Goal: Navigation & Orientation: Find specific page/section

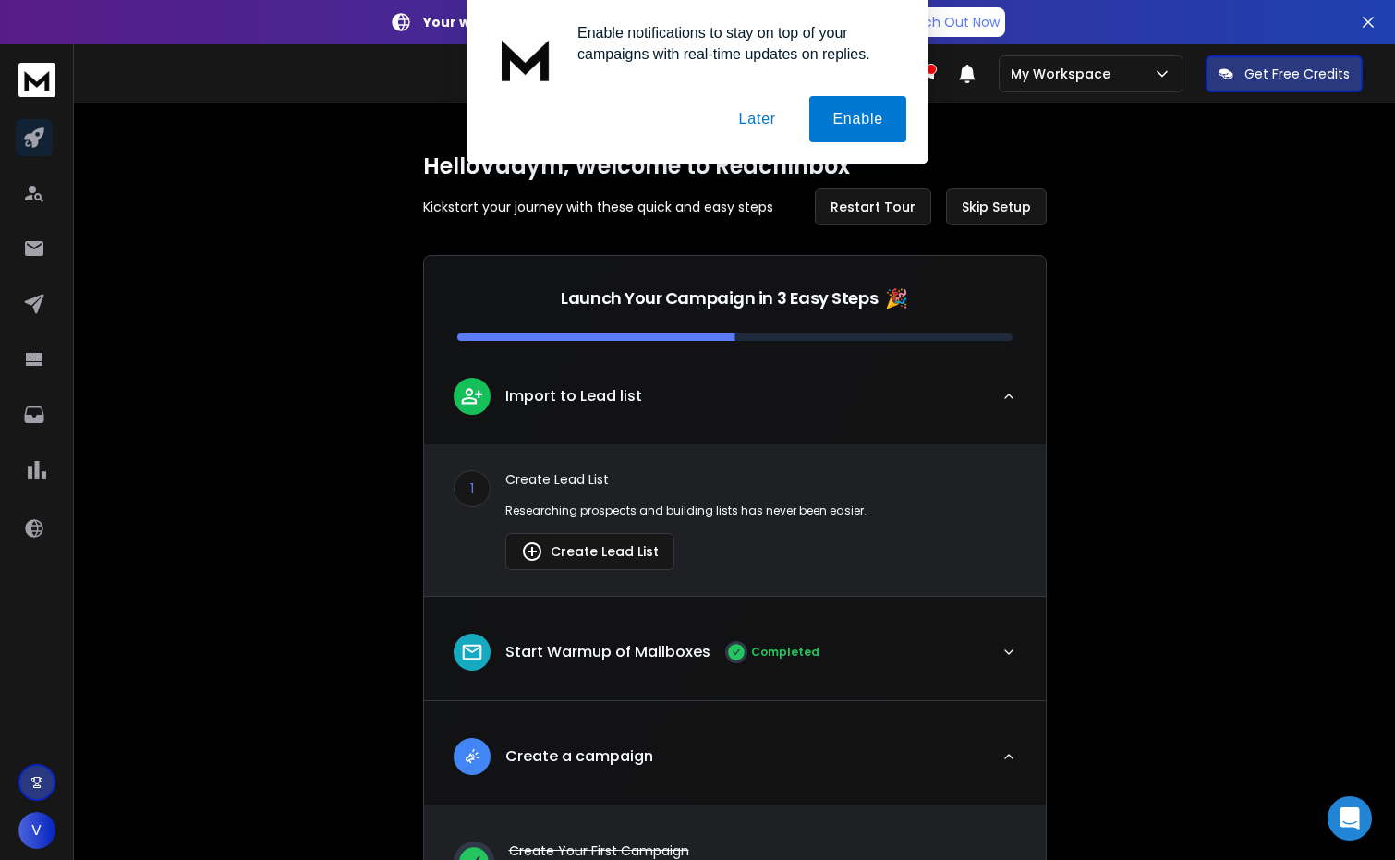
click at [764, 127] on button "Later" at bounding box center [756, 119] width 83 height 46
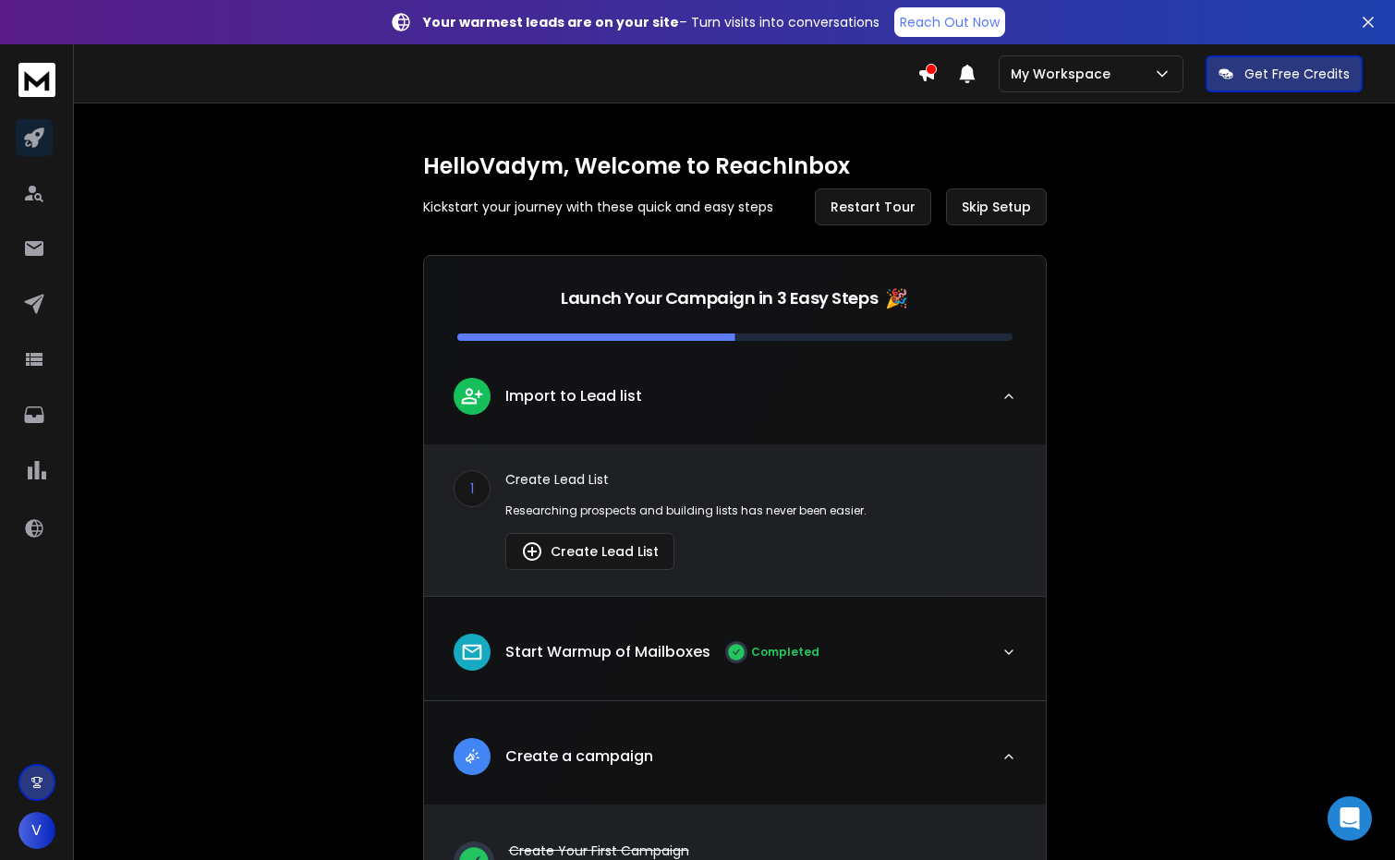
click at [189, 210] on div "Hello Vadym , Welcome to ReachInbox Kickstart your journey with these quick and…" at bounding box center [734, 783] width 1262 height 1322
click at [37, 252] on icon at bounding box center [34, 248] width 18 height 15
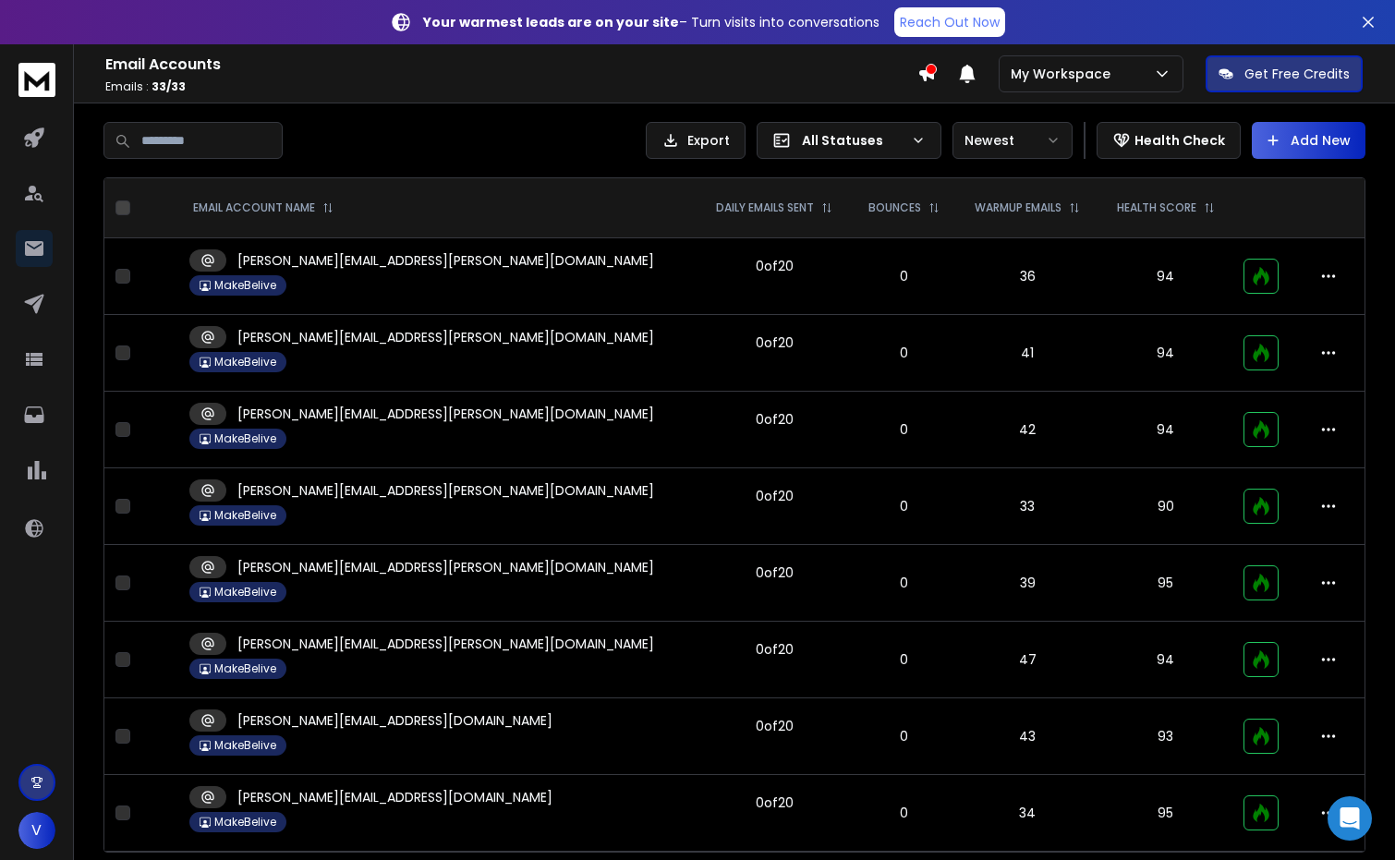
click at [416, 140] on div at bounding box center [368, 140] width 531 height 37
click at [417, 143] on div at bounding box center [368, 140] width 531 height 37
click at [36, 358] on icon at bounding box center [34, 359] width 17 height 13
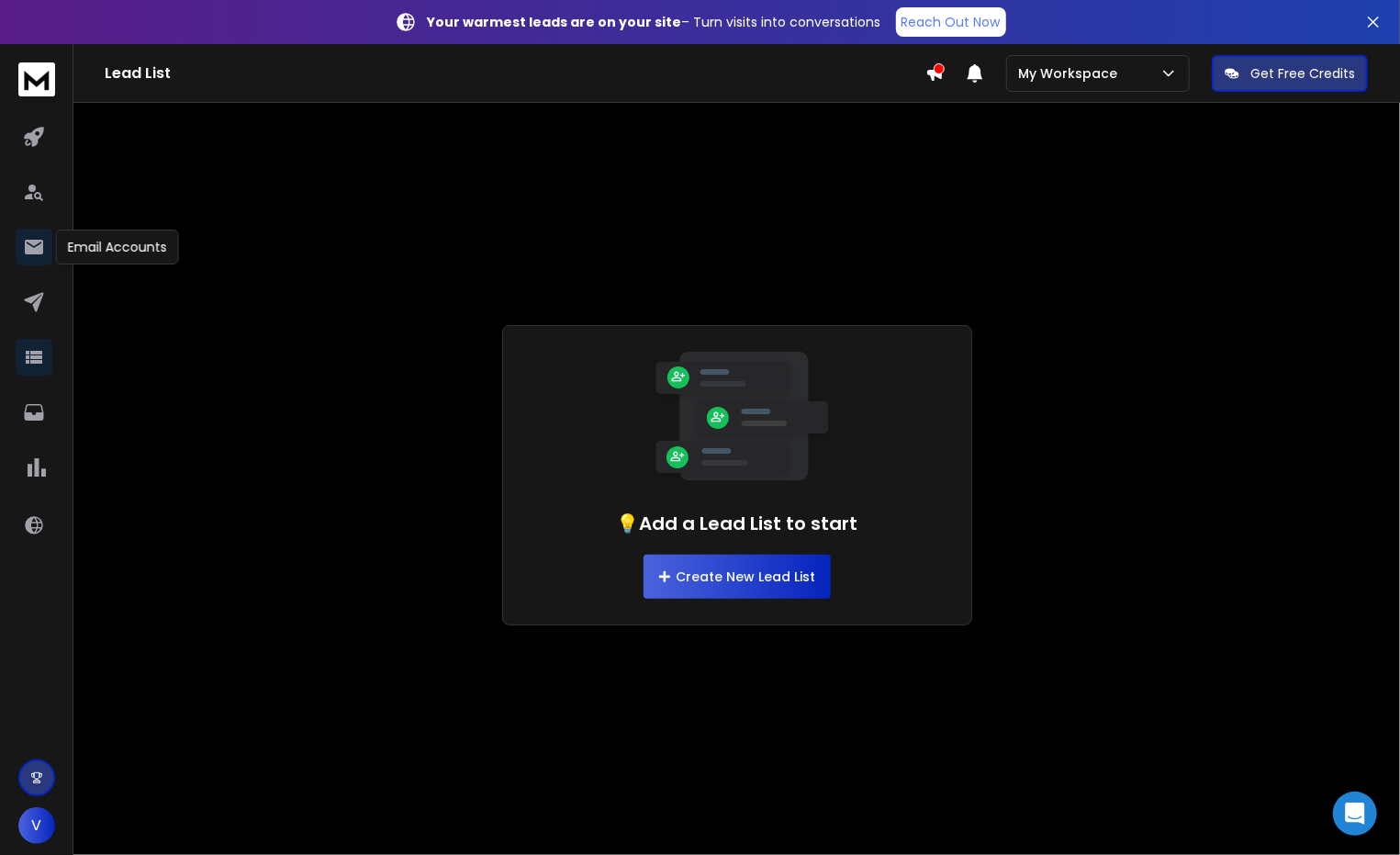
click at [31, 244] on icon at bounding box center [34, 247] width 18 height 15
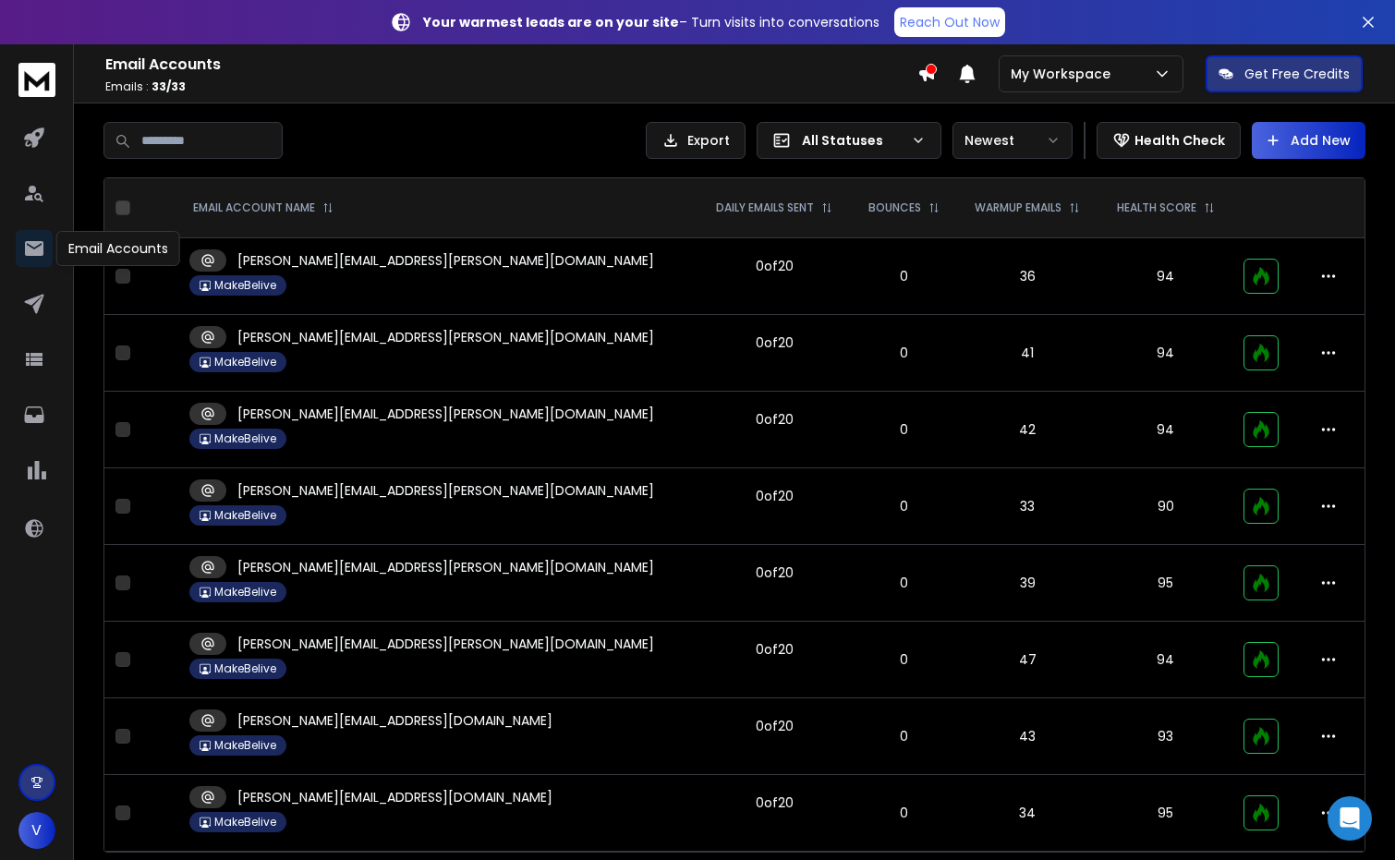
click at [532, 140] on div at bounding box center [368, 140] width 531 height 37
click at [725, 205] on p "DAILY EMAILS SENT" at bounding box center [765, 207] width 98 height 15
click at [34, 247] on icon at bounding box center [34, 248] width 22 height 22
click at [899, 140] on p "All Statuses" at bounding box center [853, 140] width 102 height 18
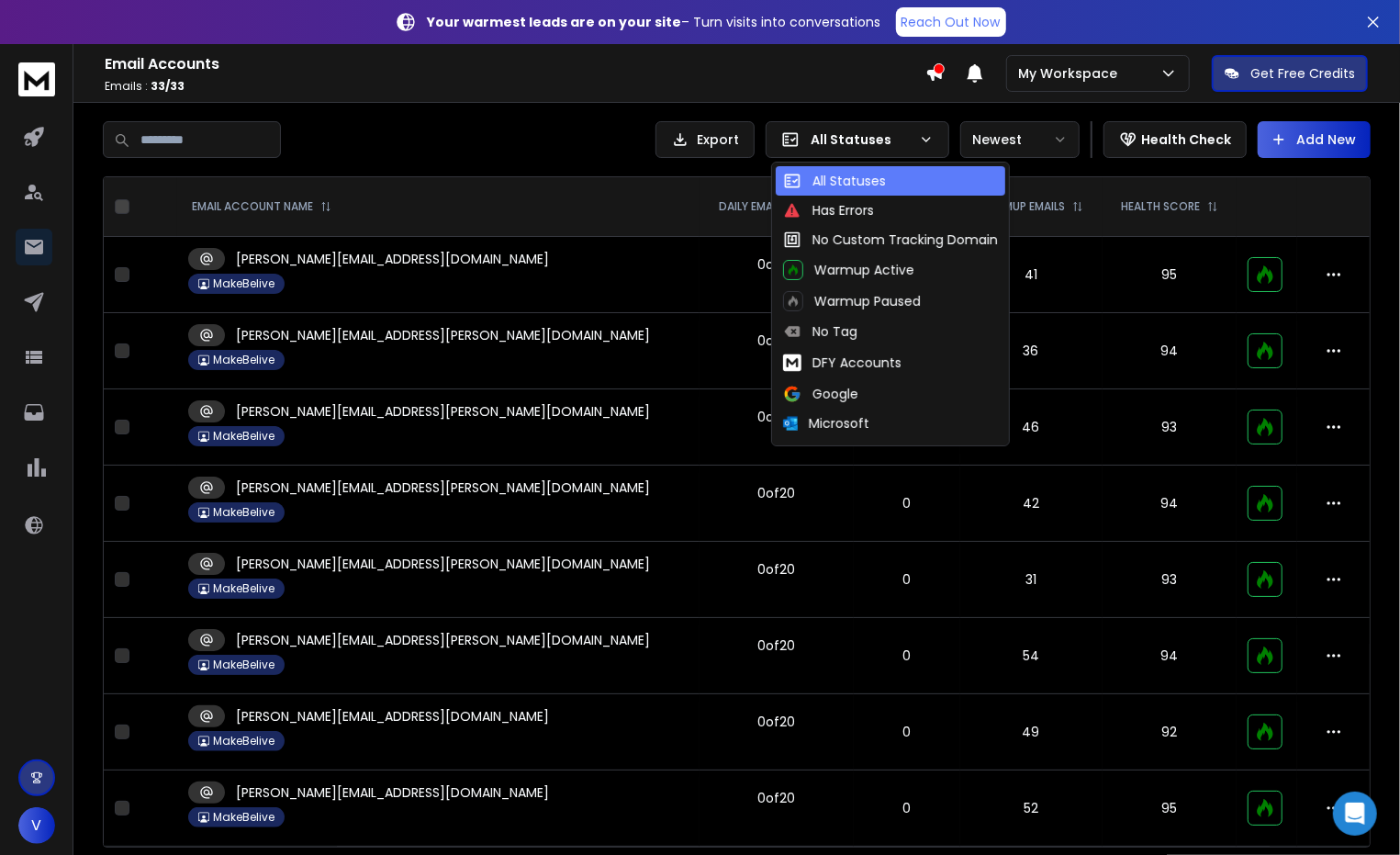
click at [911, 139] on p "All Statuses" at bounding box center [861, 139] width 101 height 18
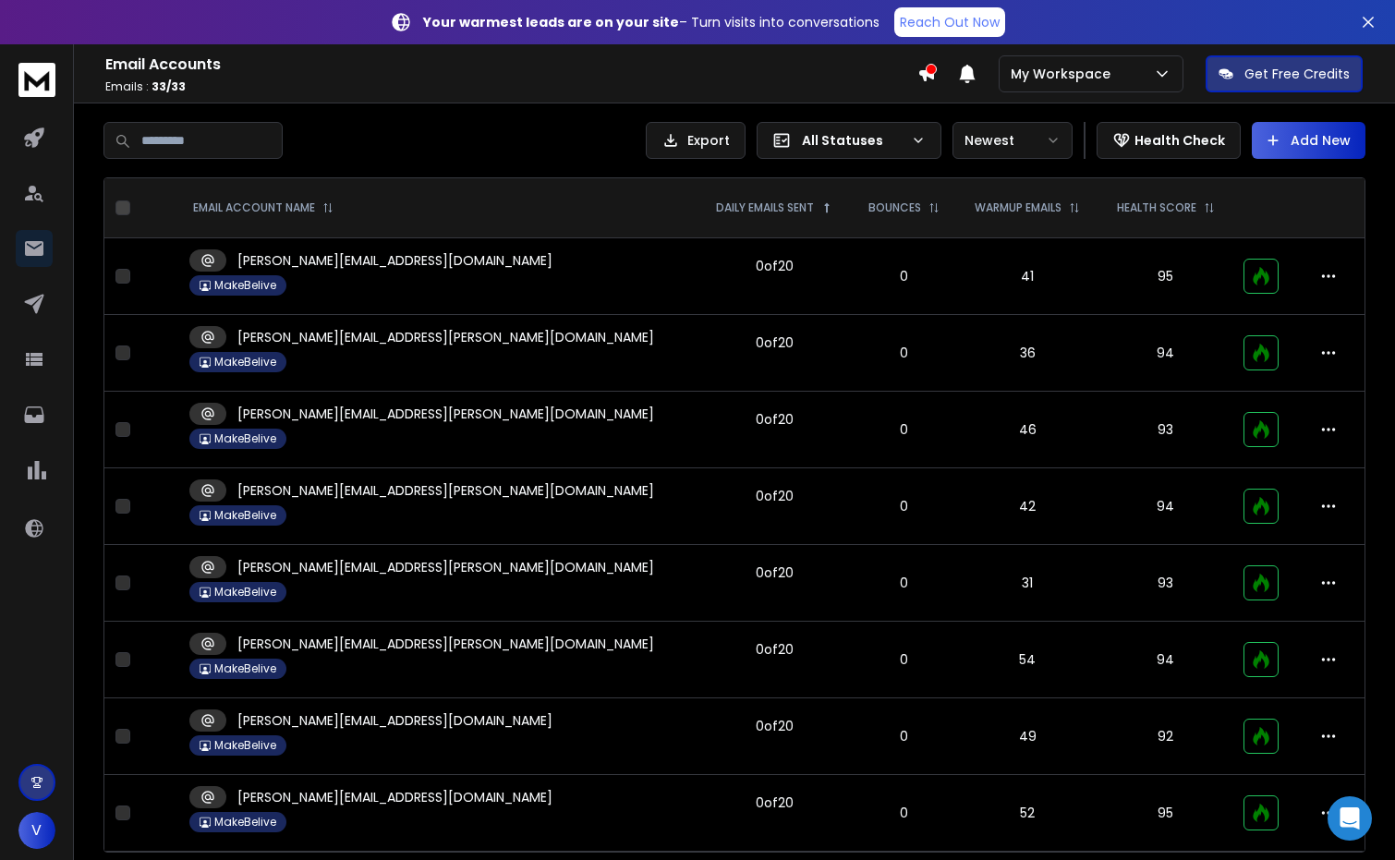
click at [1036, 145] on button "Newest" at bounding box center [1013, 140] width 120 height 37
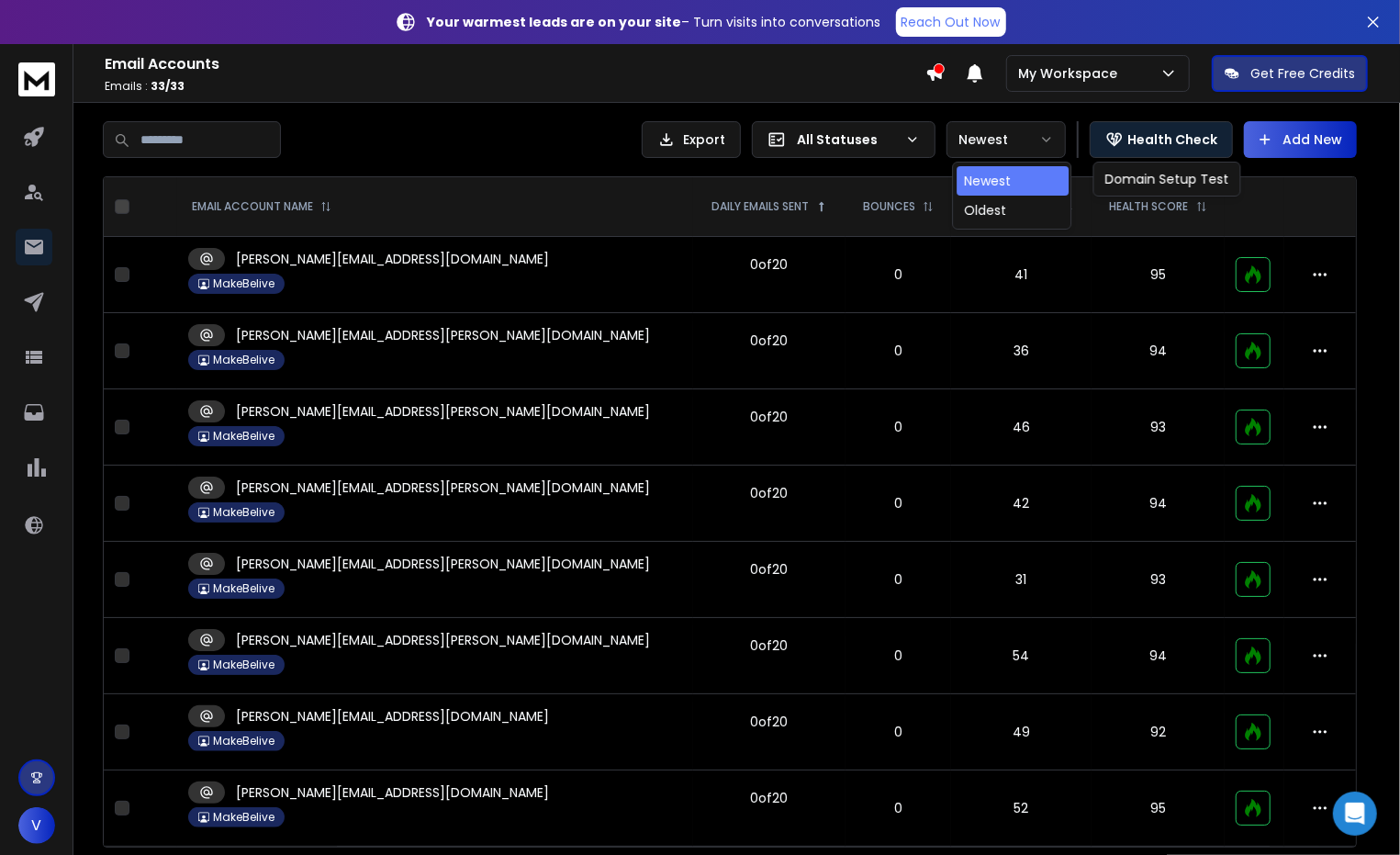
click at [1132, 151] on button "Health Check" at bounding box center [1162, 139] width 143 height 37
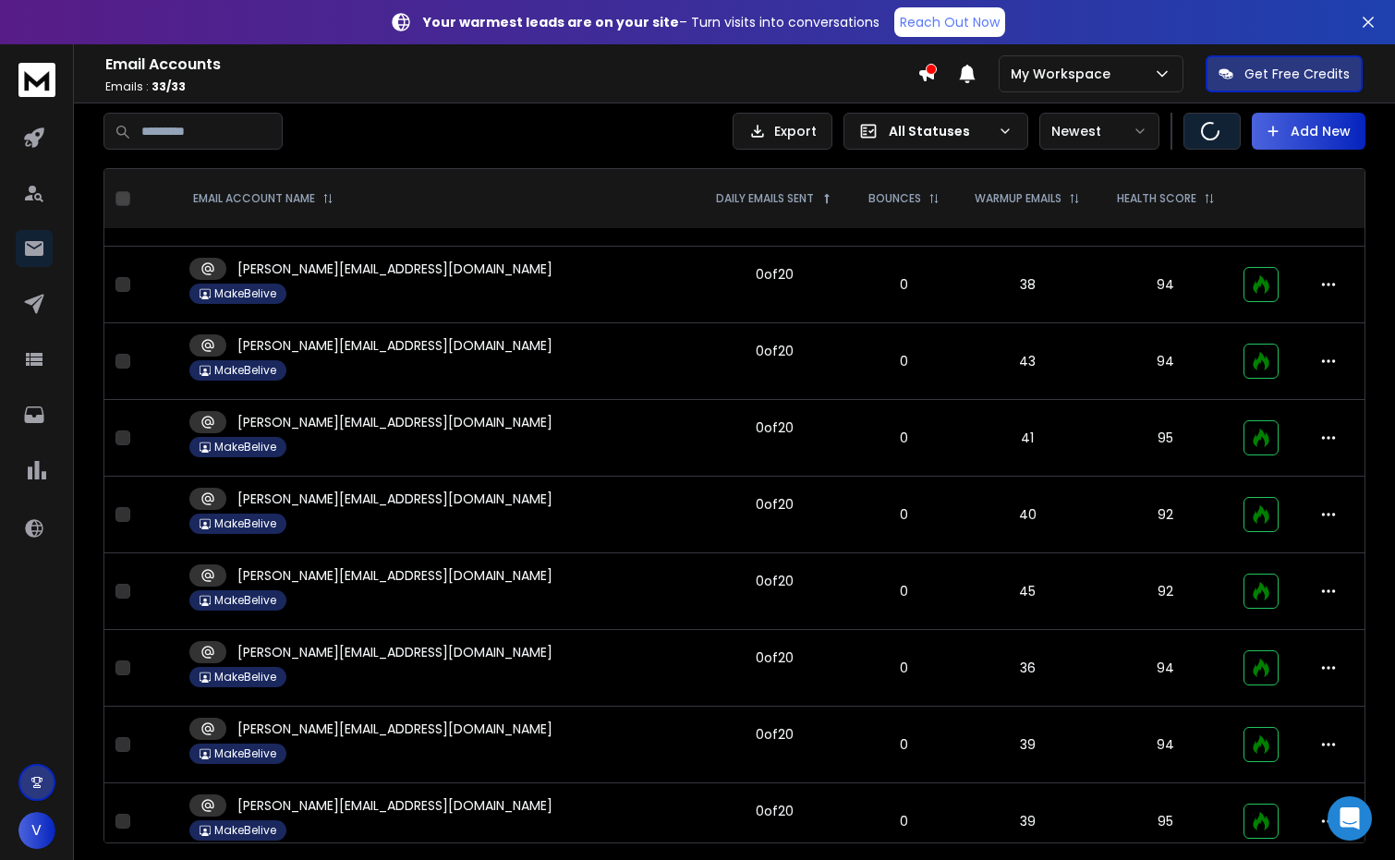
scroll to position [11, 0]
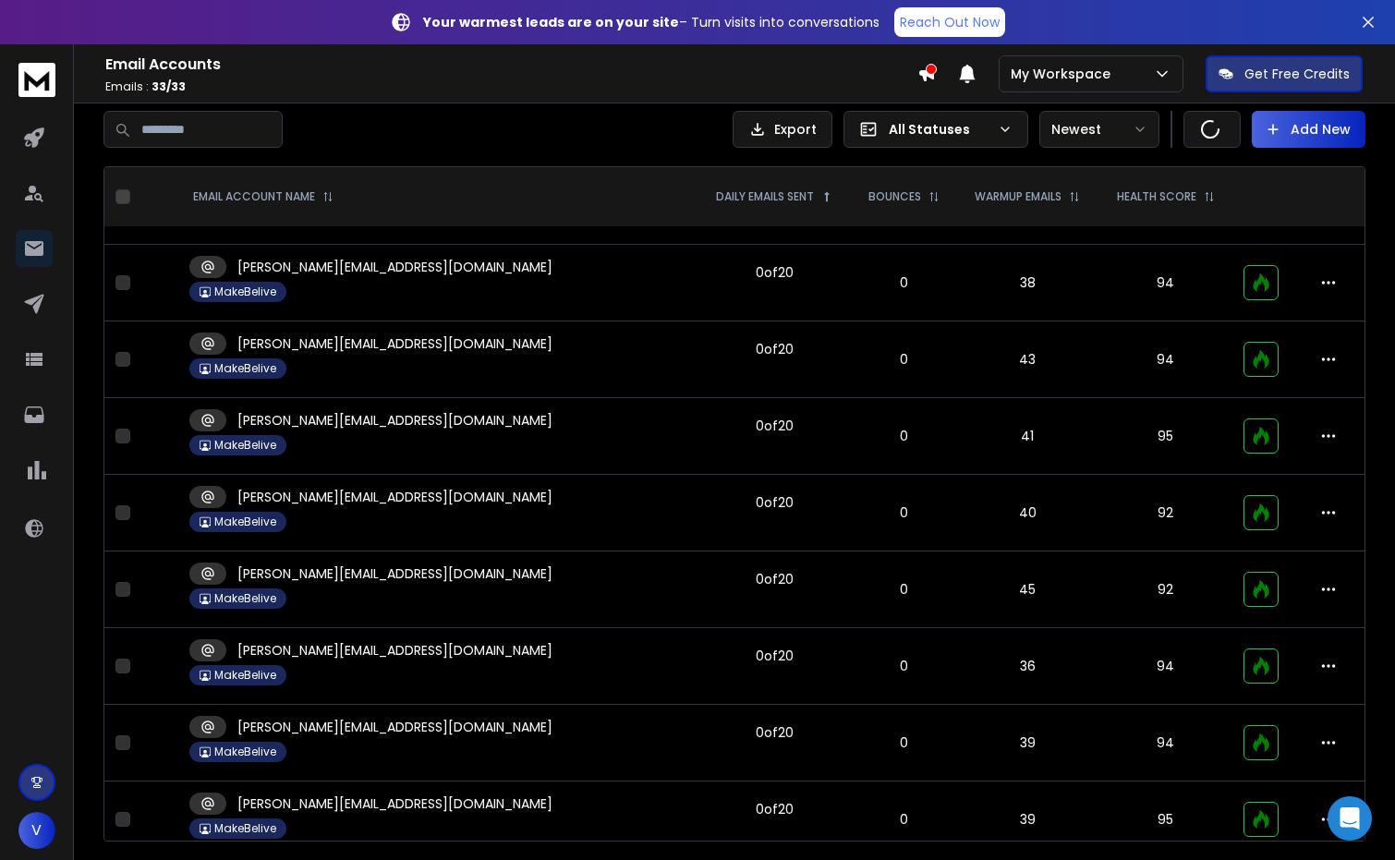
click at [1362, 27] on icon at bounding box center [1368, 22] width 17 height 17
